Goal: Task Accomplishment & Management: Manage account settings

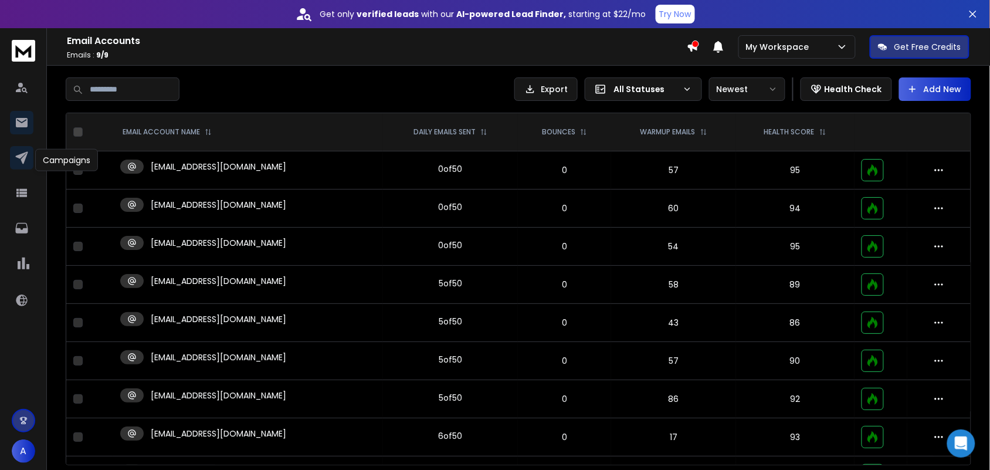
click at [21, 163] on icon at bounding box center [21, 157] width 12 height 12
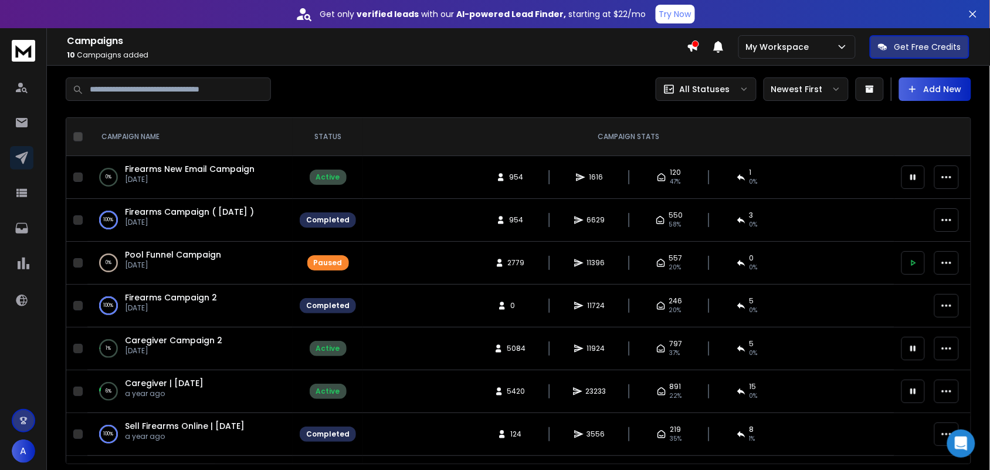
click at [174, 168] on span "Firearms New Email Campaign" at bounding box center [190, 169] width 130 height 12
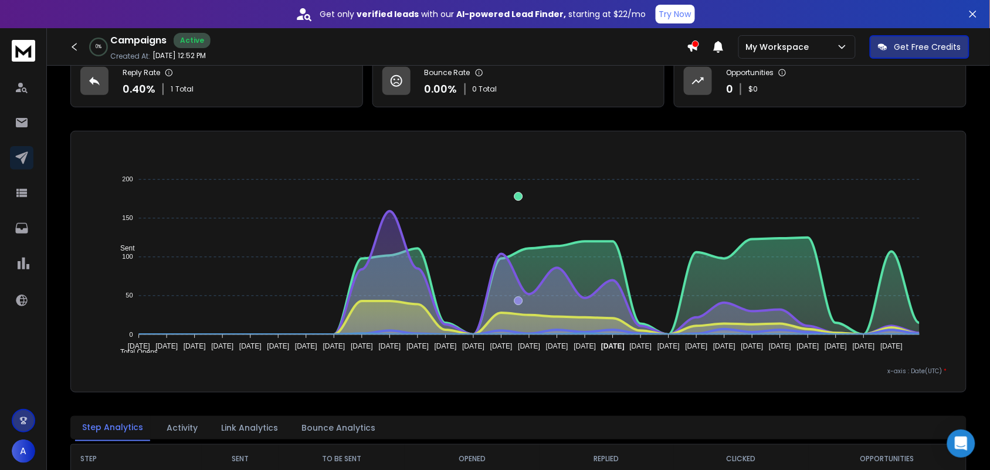
scroll to position [195, 0]
click at [79, 48] on icon at bounding box center [74, 47] width 11 height 11
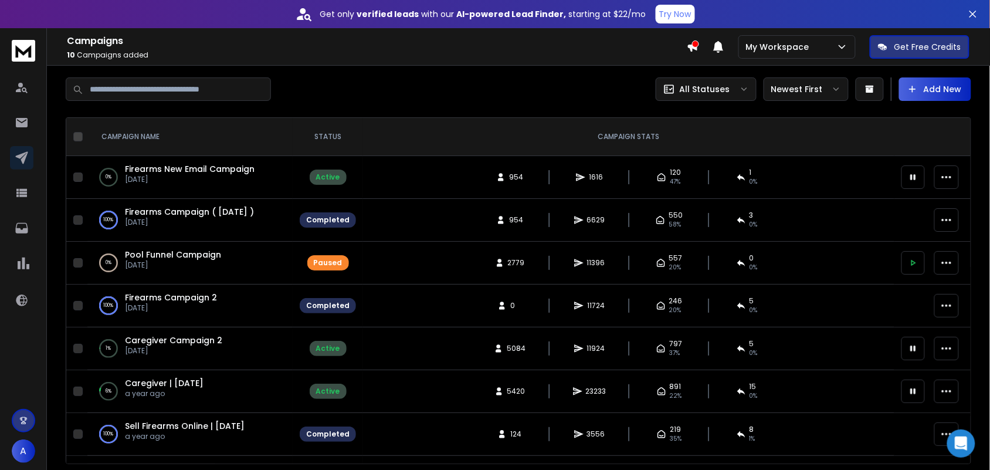
click at [147, 346] on p "[DATE]" at bounding box center [173, 350] width 97 height 9
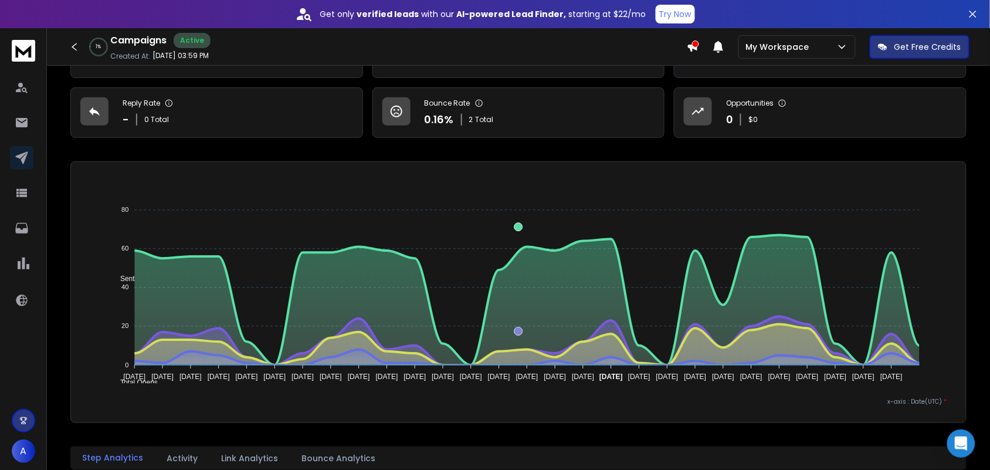
scroll to position [169, 0]
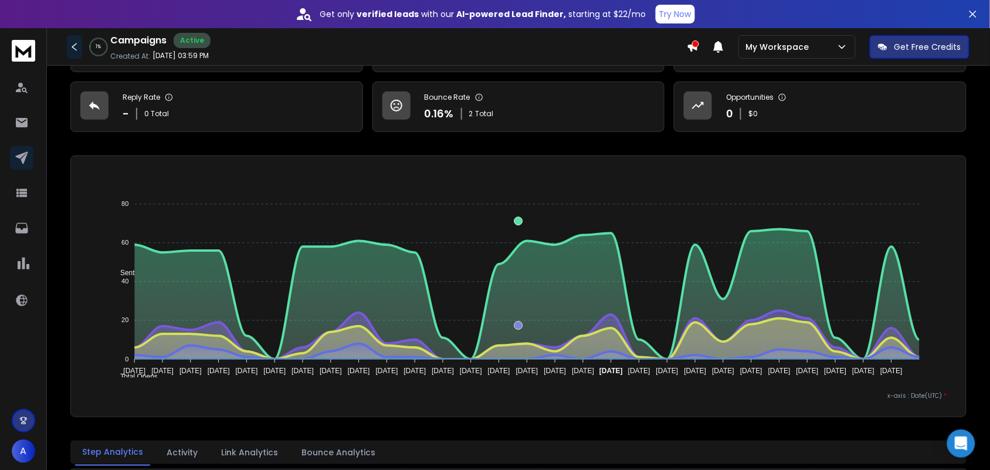
click at [74, 42] on icon at bounding box center [74, 47] width 11 height 11
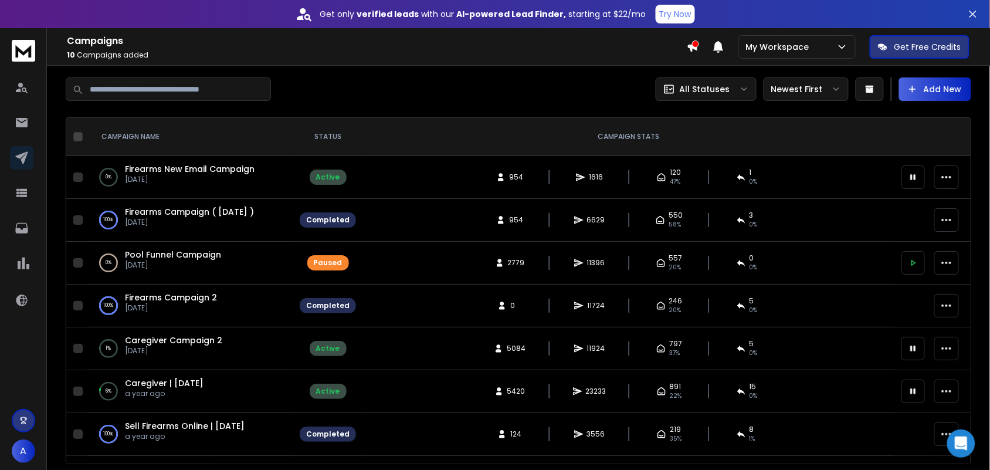
click at [139, 382] on span "Caregiver | [DATE]" at bounding box center [164, 383] width 79 height 12
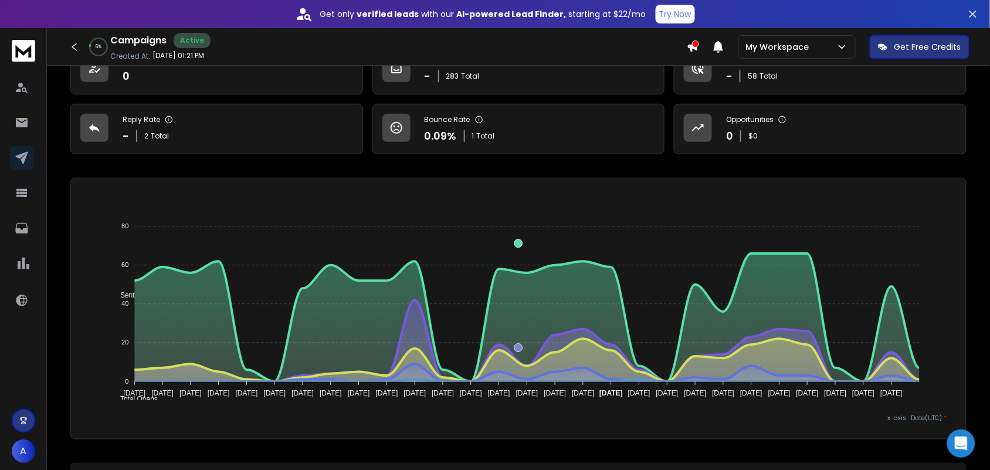
scroll to position [168, 0]
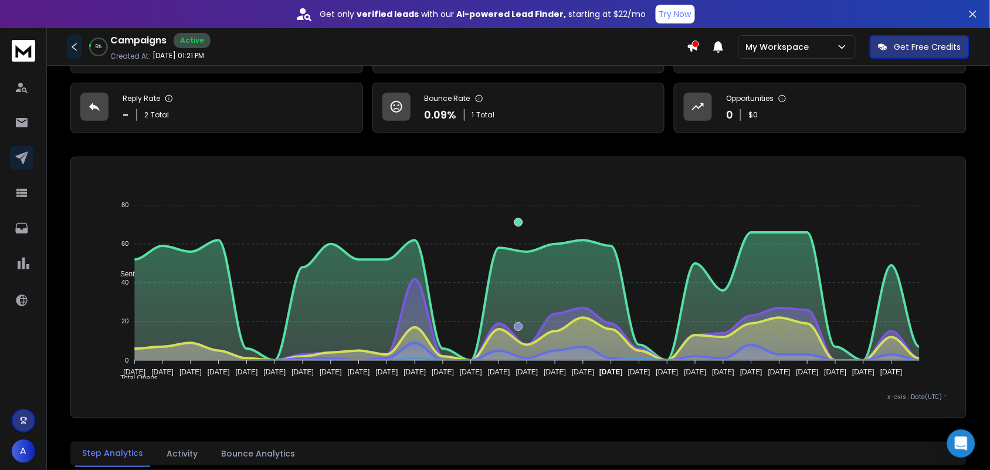
click at [74, 42] on icon at bounding box center [74, 47] width 11 height 11
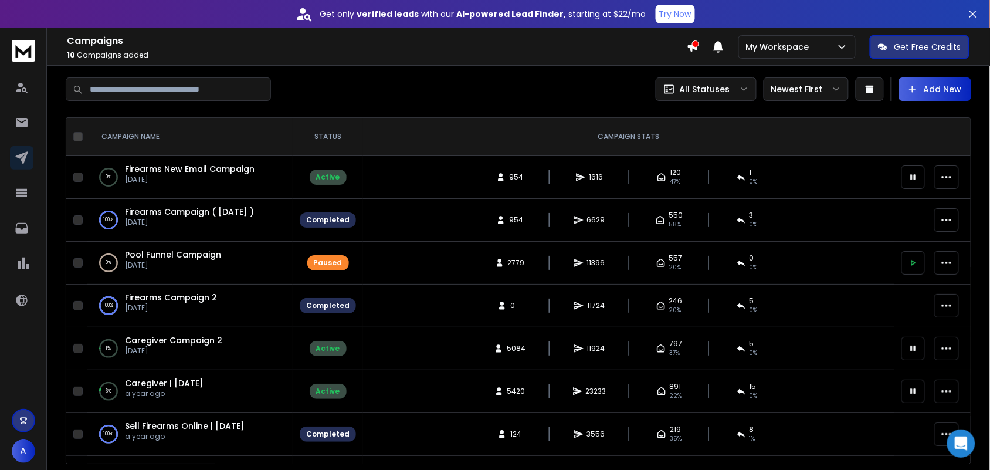
click at [163, 172] on span "Firearms New Email Campaign" at bounding box center [190, 169] width 130 height 12
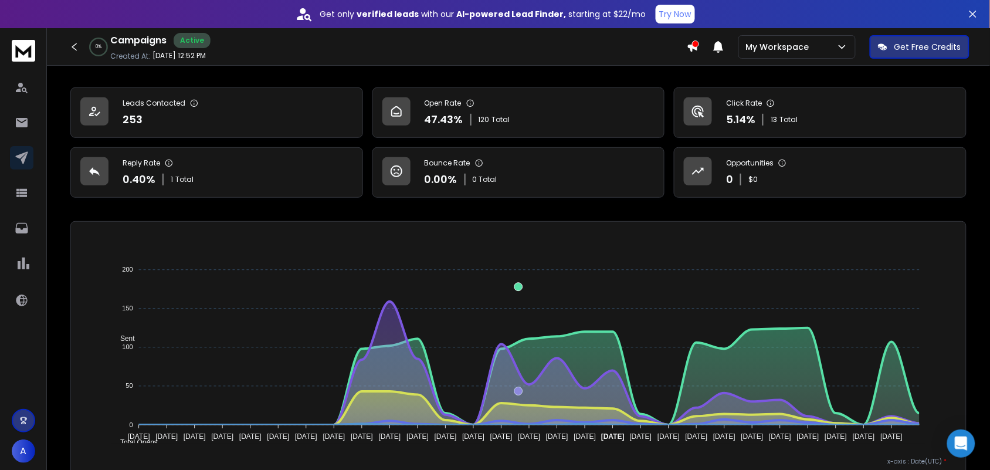
scroll to position [101, 0]
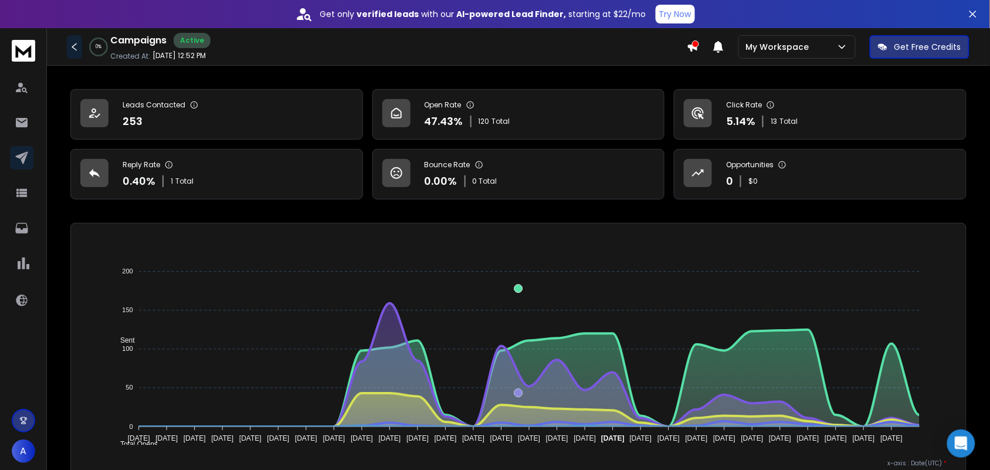
click at [73, 44] on icon at bounding box center [74, 47] width 11 height 11
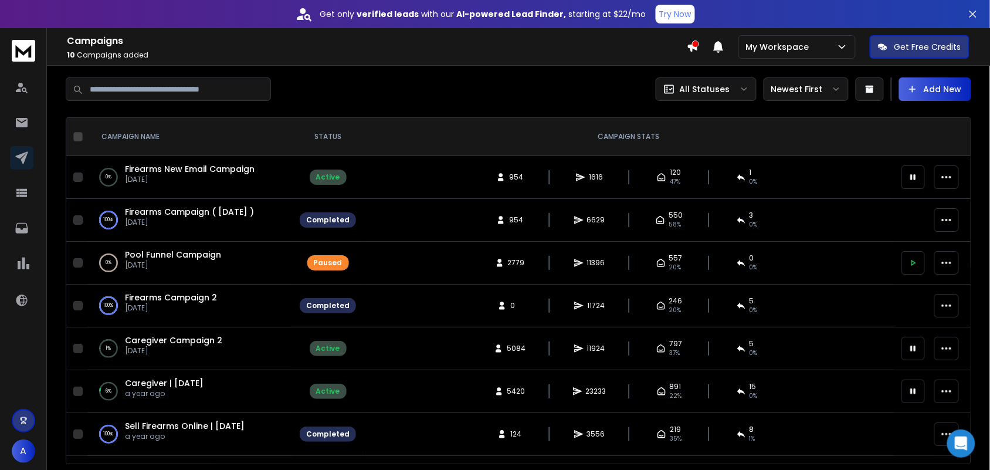
click at [192, 337] on span "Caregiver Campaign 2" at bounding box center [173, 340] width 97 height 12
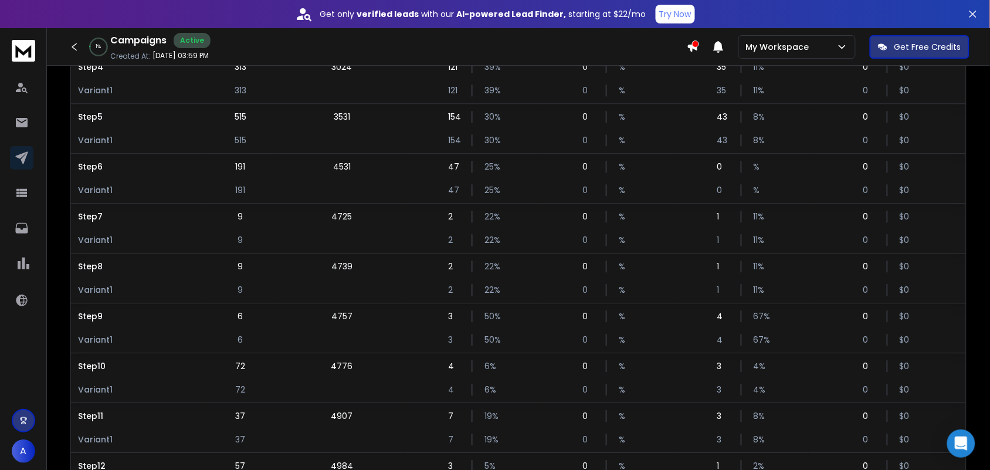
scroll to position [734, 0]
